Goal: Information Seeking & Learning: Check status

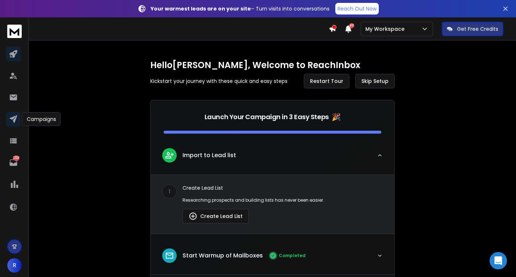
click at [12, 119] on icon at bounding box center [13, 119] width 8 height 8
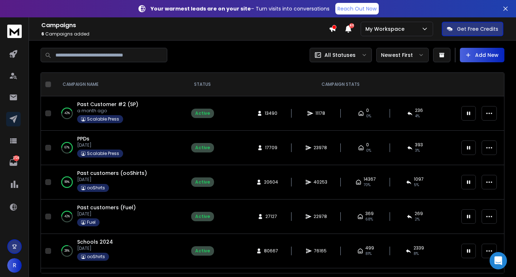
click at [91, 240] on span "Schools 2024" at bounding box center [95, 241] width 36 height 7
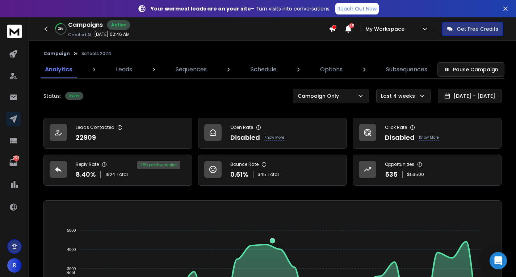
click at [65, 53] on button "Campaign" at bounding box center [56, 54] width 26 height 6
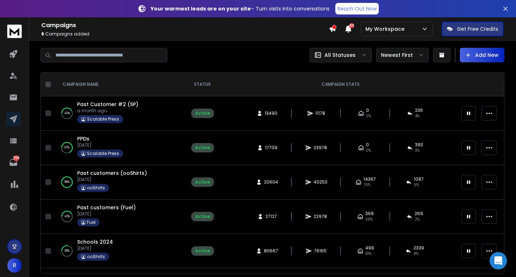
drag, startPoint x: 268, startPoint y: 42, endPoint x: 265, endPoint y: 38, distance: 4.7
drag, startPoint x: 264, startPoint y: 35, endPoint x: 261, endPoint y: 32, distance: 4.1
click at [262, 33] on p "6 Campaigns added" at bounding box center [185, 34] width 288 height 6
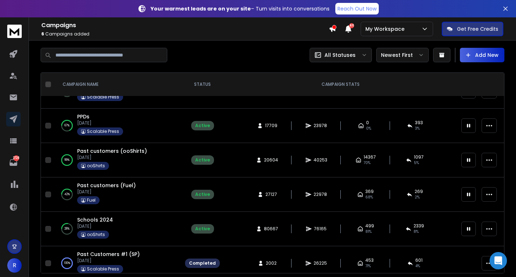
scroll to position [35, 0]
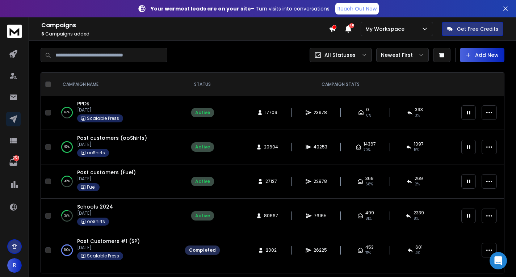
drag, startPoint x: 213, startPoint y: 59, endPoint x: 213, endPoint y: 55, distance: 4.7
click at [213, 55] on div at bounding box center [157, 55] width 232 height 14
drag, startPoint x: 223, startPoint y: 59, endPoint x: 224, endPoint y: 56, distance: 3.6
drag, startPoint x: 224, startPoint y: 56, endPoint x: 224, endPoint y: 50, distance: 6.2
click at [224, 50] on div at bounding box center [157, 55] width 232 height 14
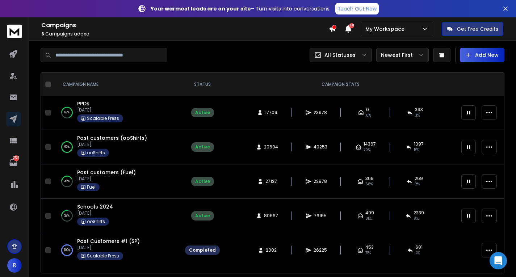
scroll to position [0, 0]
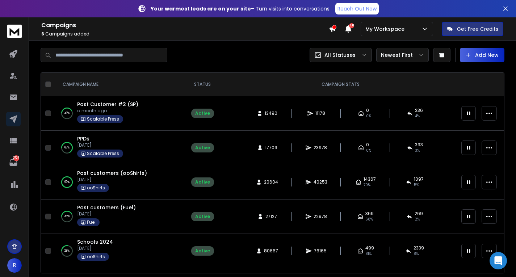
click at [233, 46] on div "Campaigns 6 Campaigns Added All Statuses Newest First Add New CAMPAIGN NAME STA…" at bounding box center [272, 161] width 487 height 240
